Goal: Task Accomplishment & Management: Manage account settings

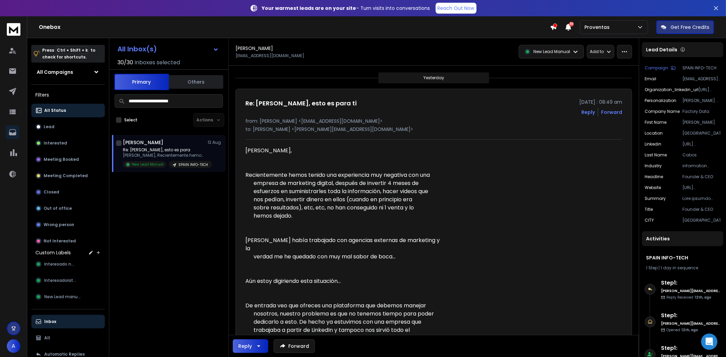
scroll to position [151, 0]
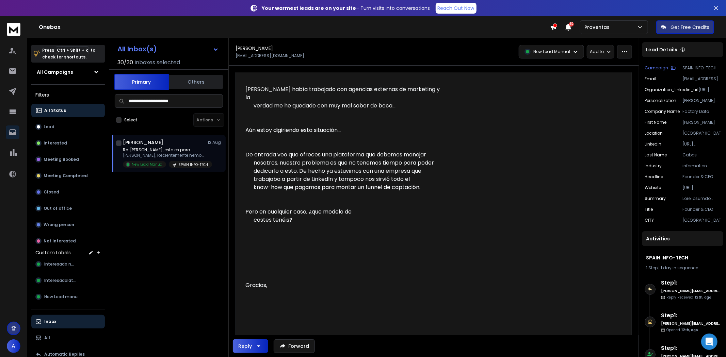
drag, startPoint x: 204, startPoint y: 103, endPoint x: 39, endPoint y: 103, distance: 165.1
click at [39, 103] on div "**********" at bounding box center [376, 216] width 699 height 357
click at [206, 78] on button "Others" at bounding box center [196, 82] width 54 height 15
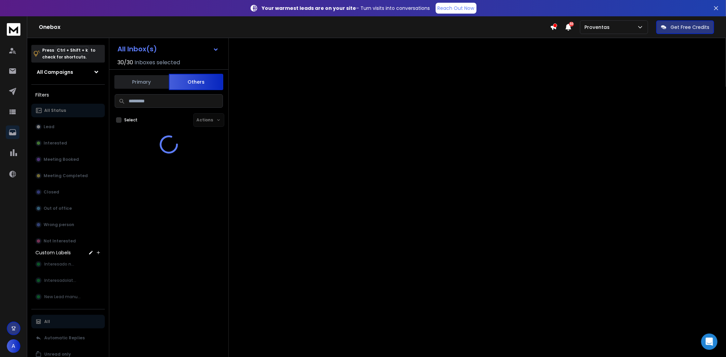
click at [153, 80] on button "Primary" at bounding box center [141, 82] width 54 height 15
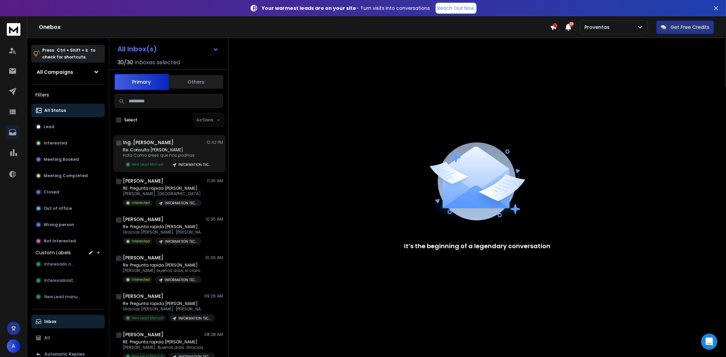
click at [204, 135] on div "Ing. [PERSON_NAME] 12:42 PM Re: Consulta [PERSON_NAME] Como crees que nos podrí…" at bounding box center [169, 153] width 112 height 37
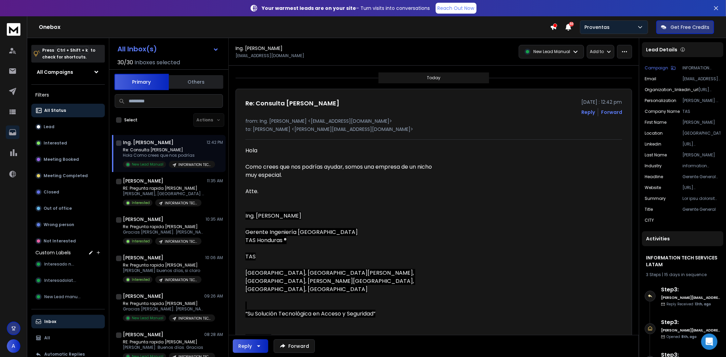
click at [616, 32] on button "Proventas" at bounding box center [614, 27] width 68 height 14
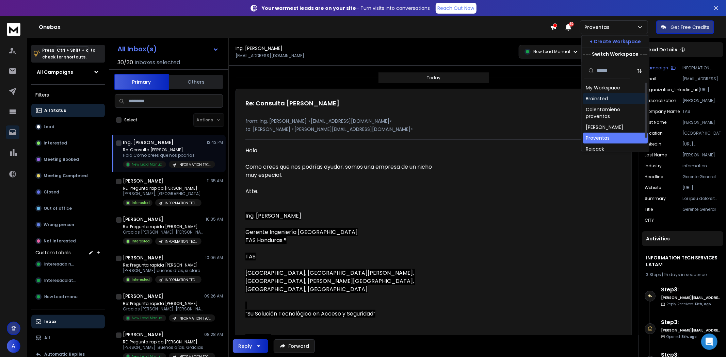
click at [617, 99] on div "Brainsted" at bounding box center [615, 98] width 65 height 11
